Goal: Navigation & Orientation: Find specific page/section

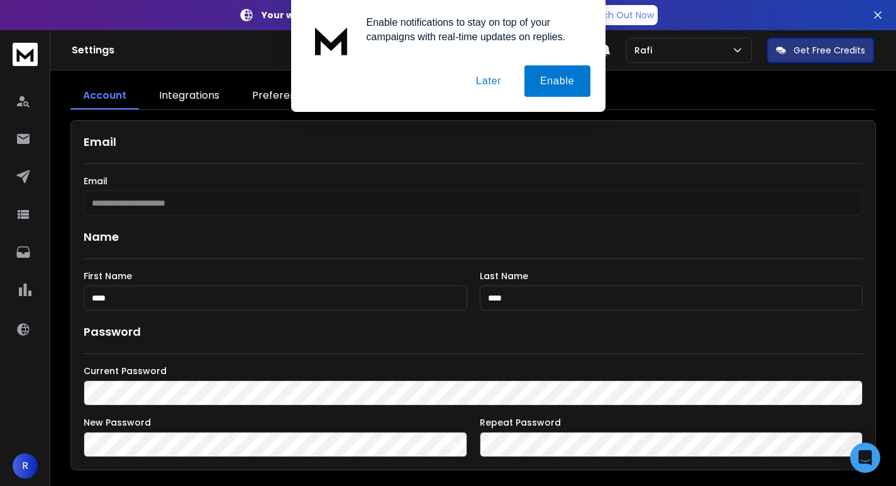
click at [497, 84] on button "Later" at bounding box center [489, 80] width 57 height 31
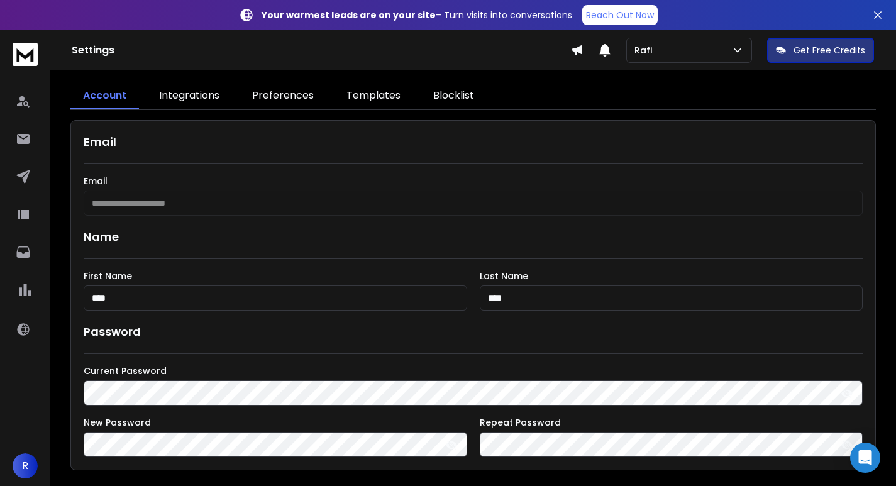
click at [880, 16] on icon at bounding box center [878, 15] width 8 height 8
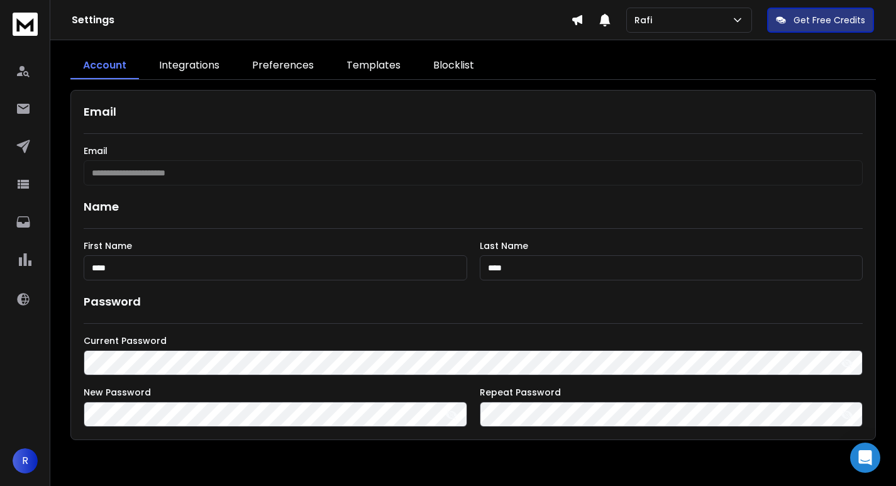
click at [21, 20] on img at bounding box center [25, 24] width 25 height 23
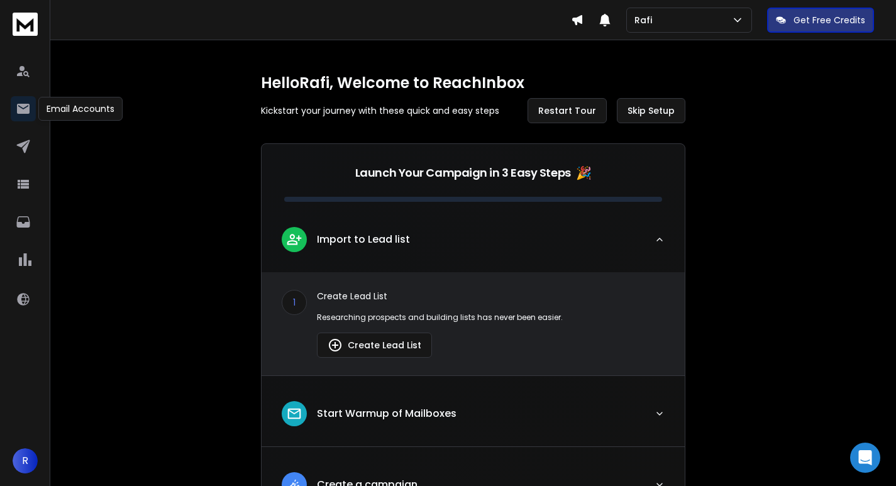
click at [25, 102] on icon at bounding box center [23, 108] width 15 height 15
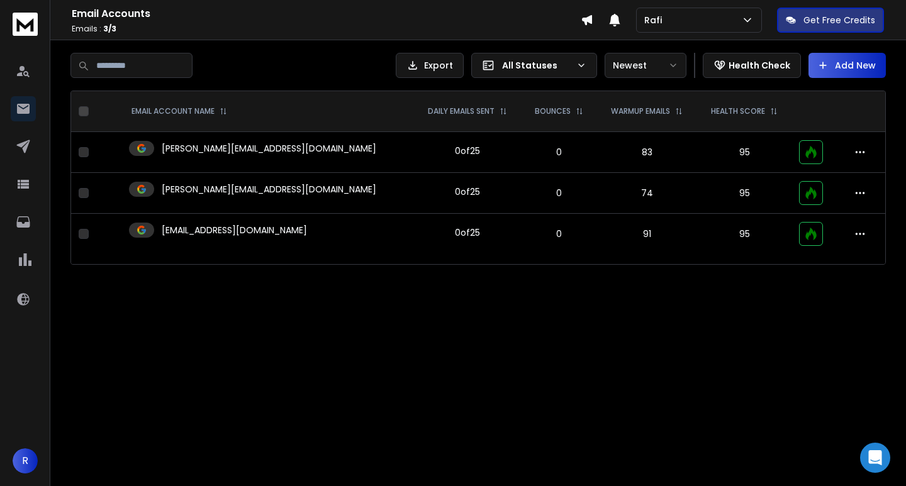
click at [506, 336] on div "Your warmest leads are on your site – Turn visits into conversations Reach Out …" at bounding box center [453, 243] width 906 height 486
click at [489, 325] on div "Your warmest leads are on your site – Turn visits into conversations Reach Out …" at bounding box center [453, 243] width 906 height 486
click at [298, 69] on div at bounding box center [229, 65] width 318 height 25
